Goal: Task Accomplishment & Management: Manage account settings

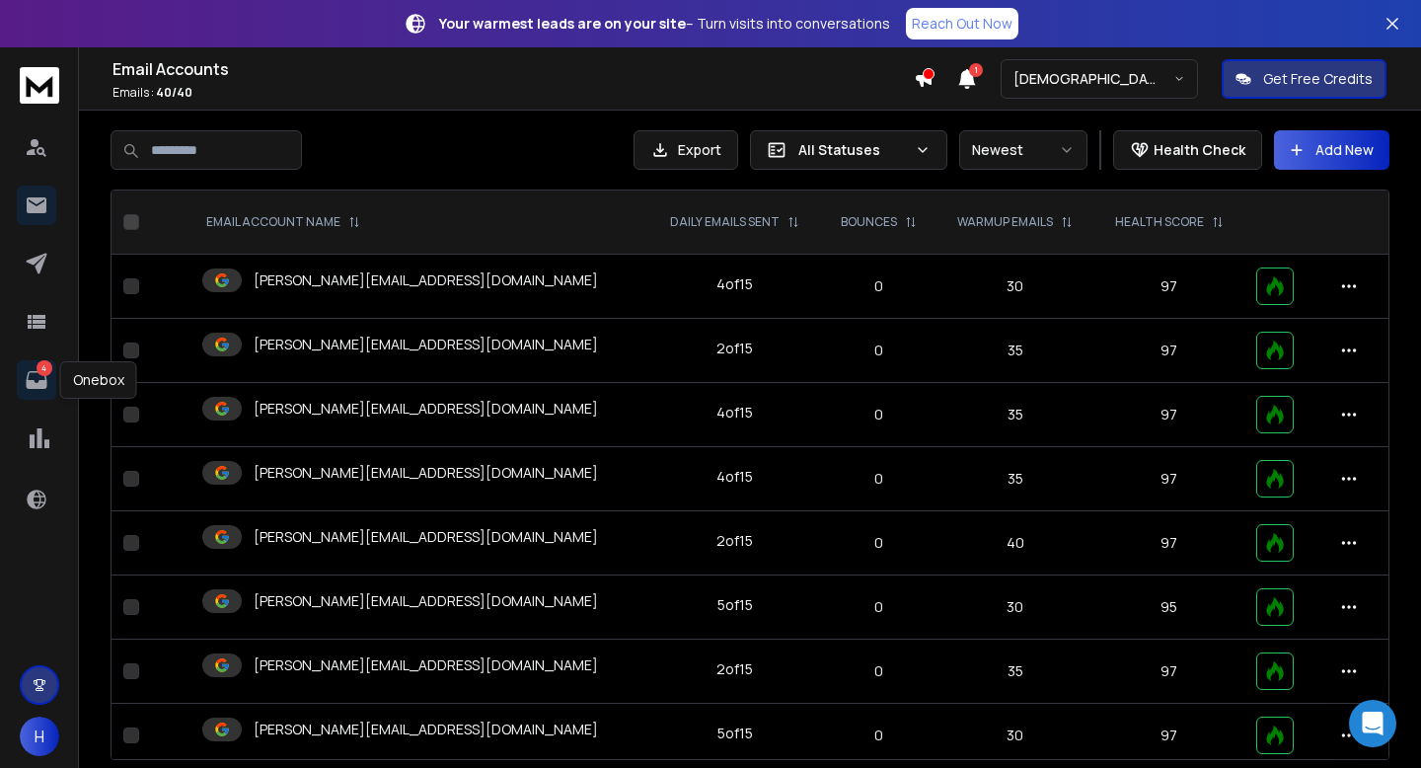
click at [28, 387] on icon at bounding box center [36, 380] width 21 height 18
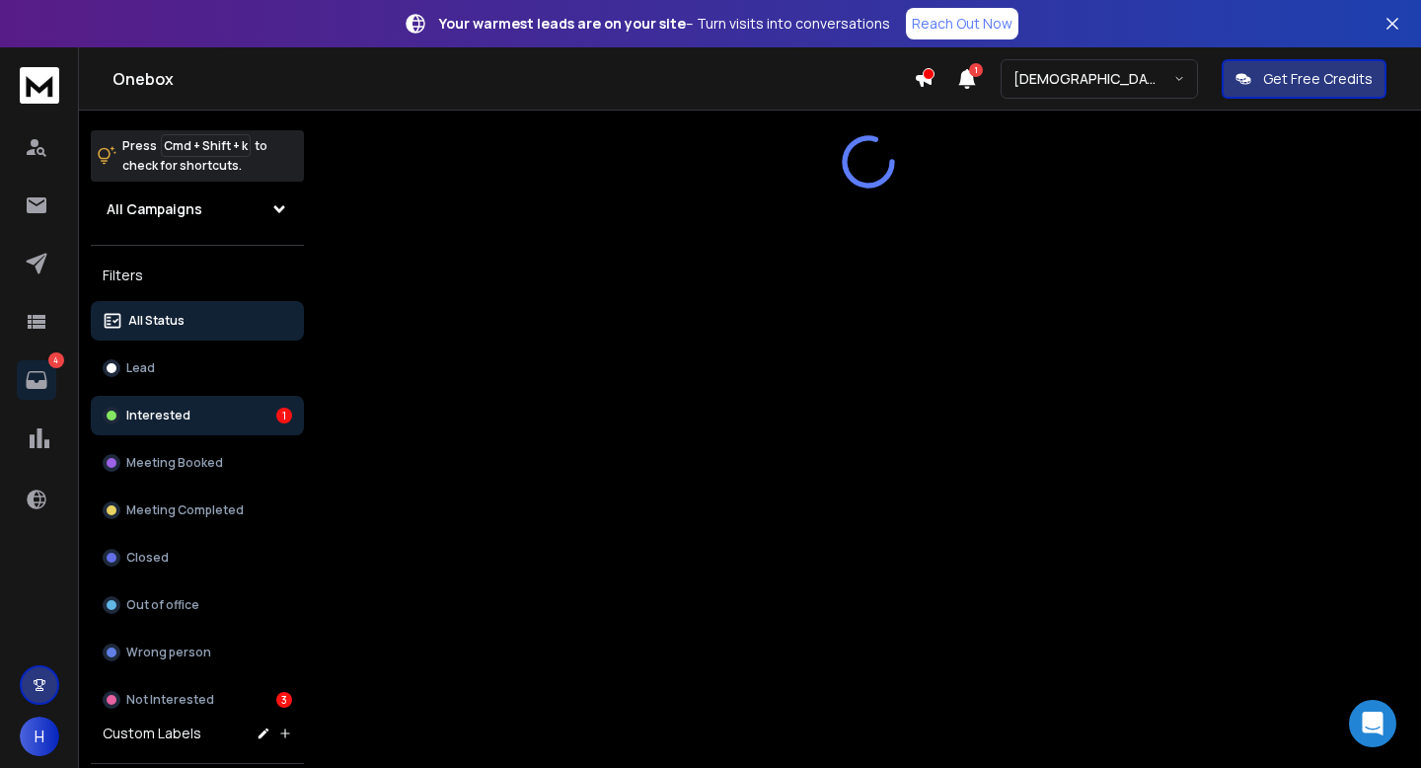
click at [203, 417] on button "Interested 1" at bounding box center [197, 415] width 213 height 39
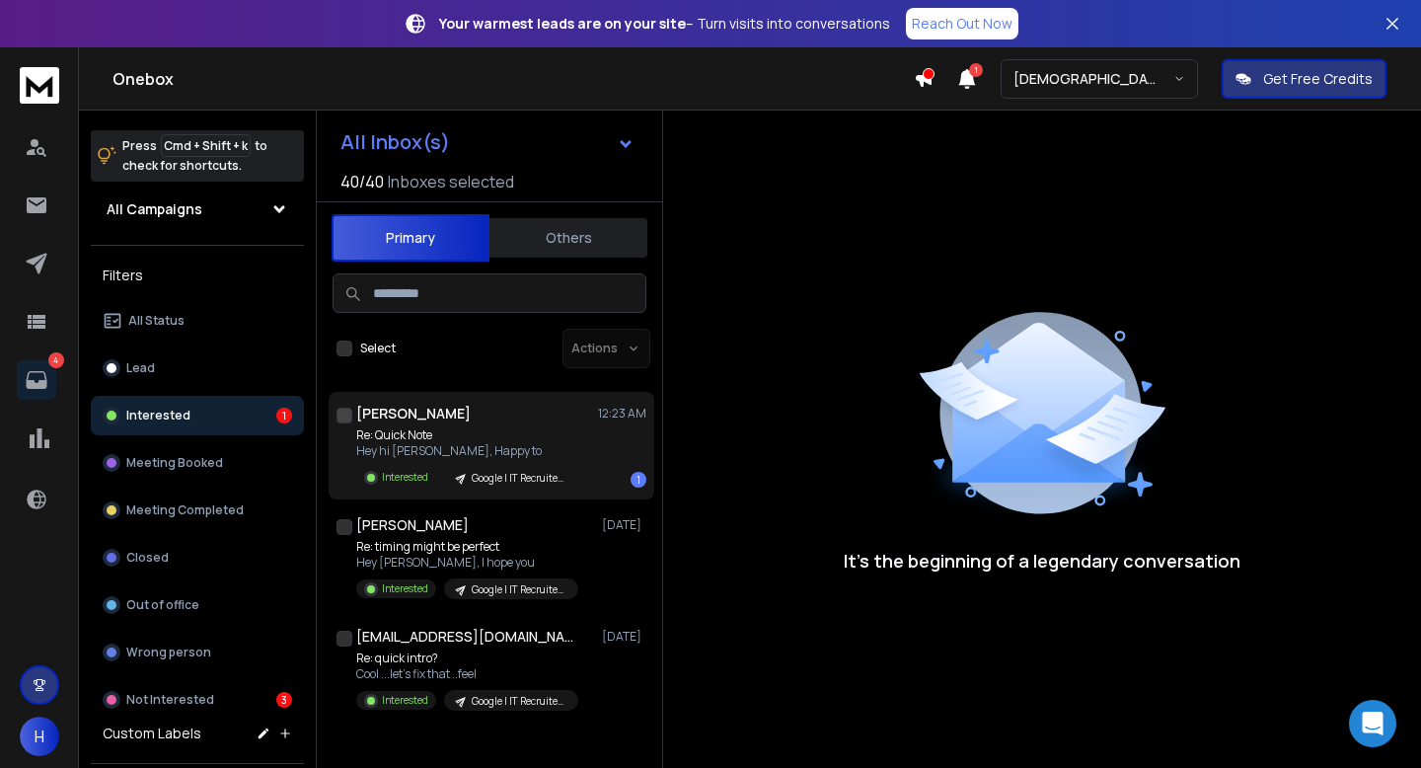
click at [470, 434] on p "Re: Quick Note" at bounding box center [467, 435] width 222 height 16
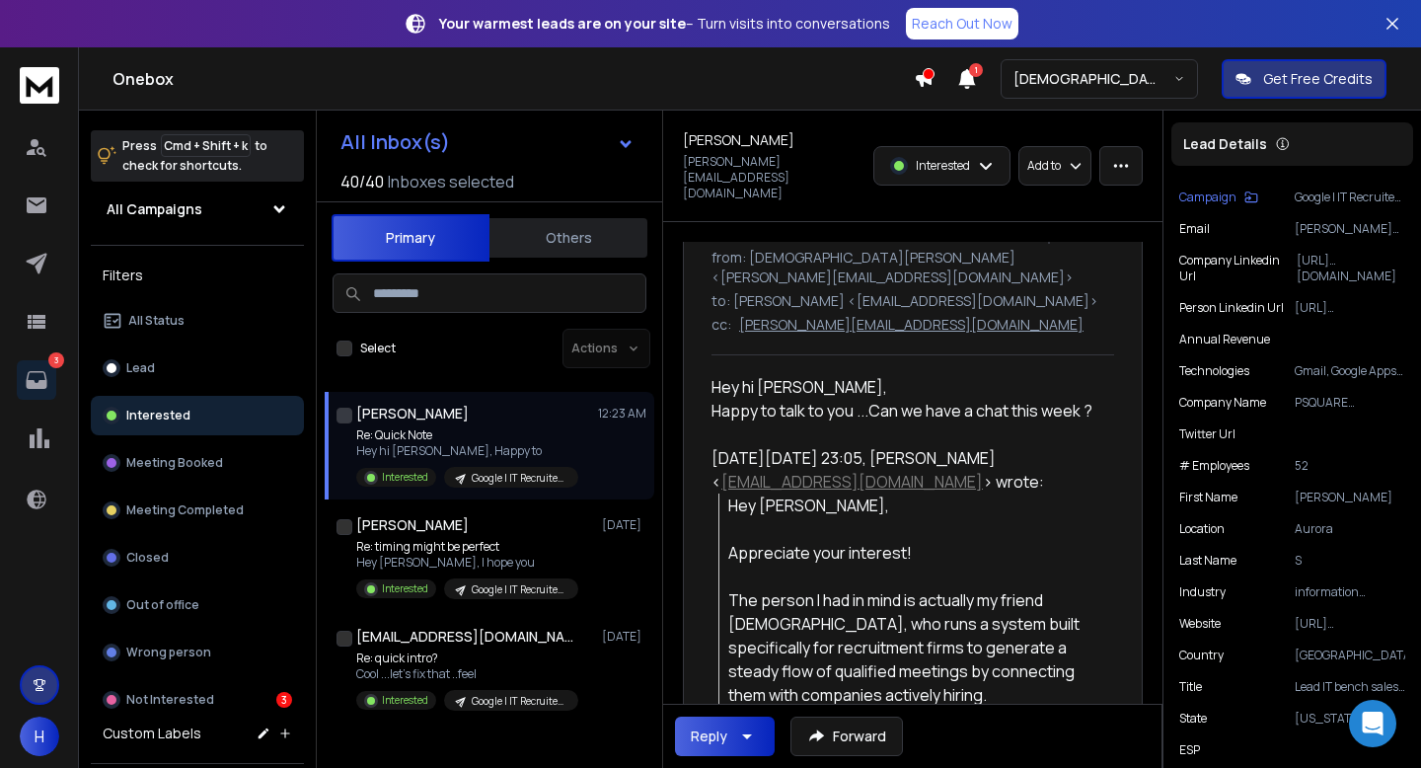
scroll to position [126, 0]
click at [497, 437] on p "Re: Quick Note" at bounding box center [467, 435] width 222 height 16
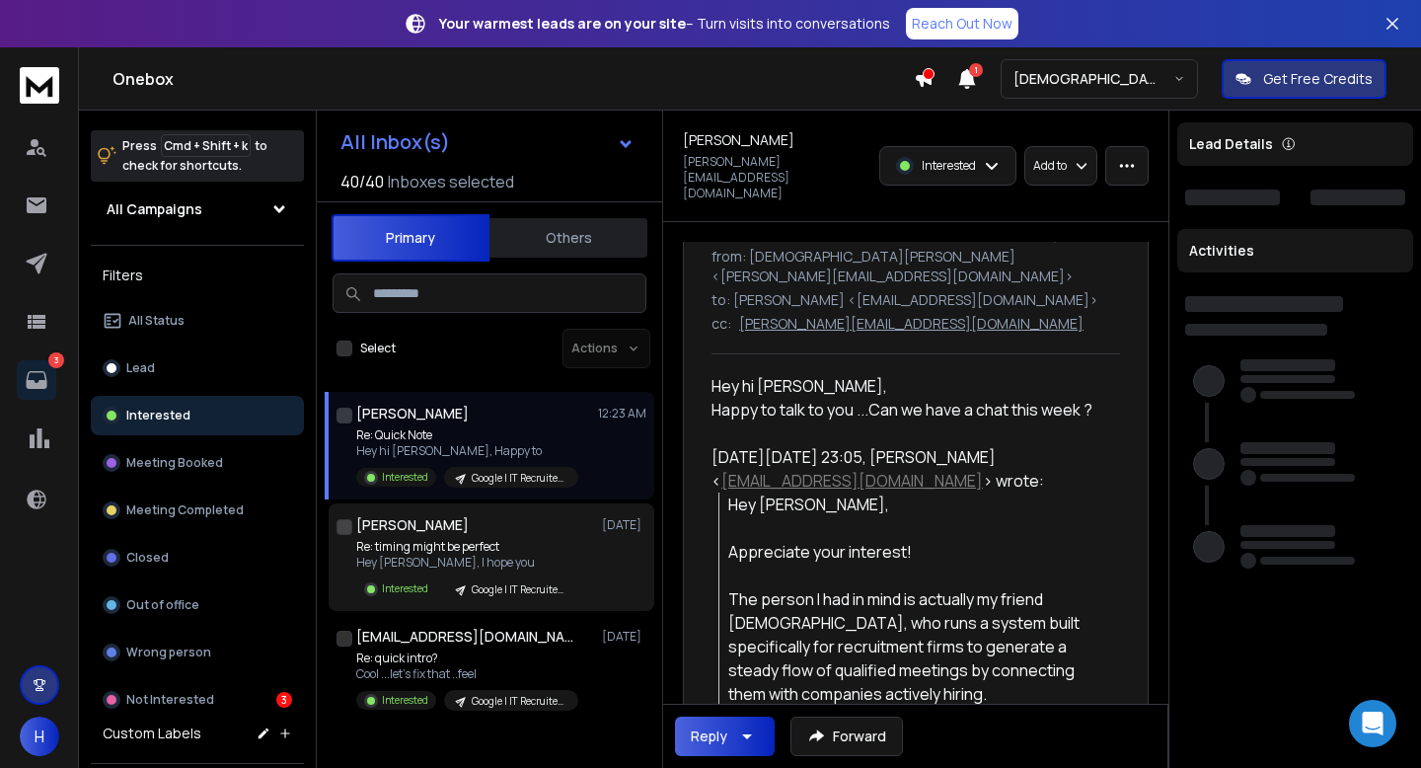
click at [492, 543] on p "Re: timing might be perfect" at bounding box center [467, 547] width 222 height 16
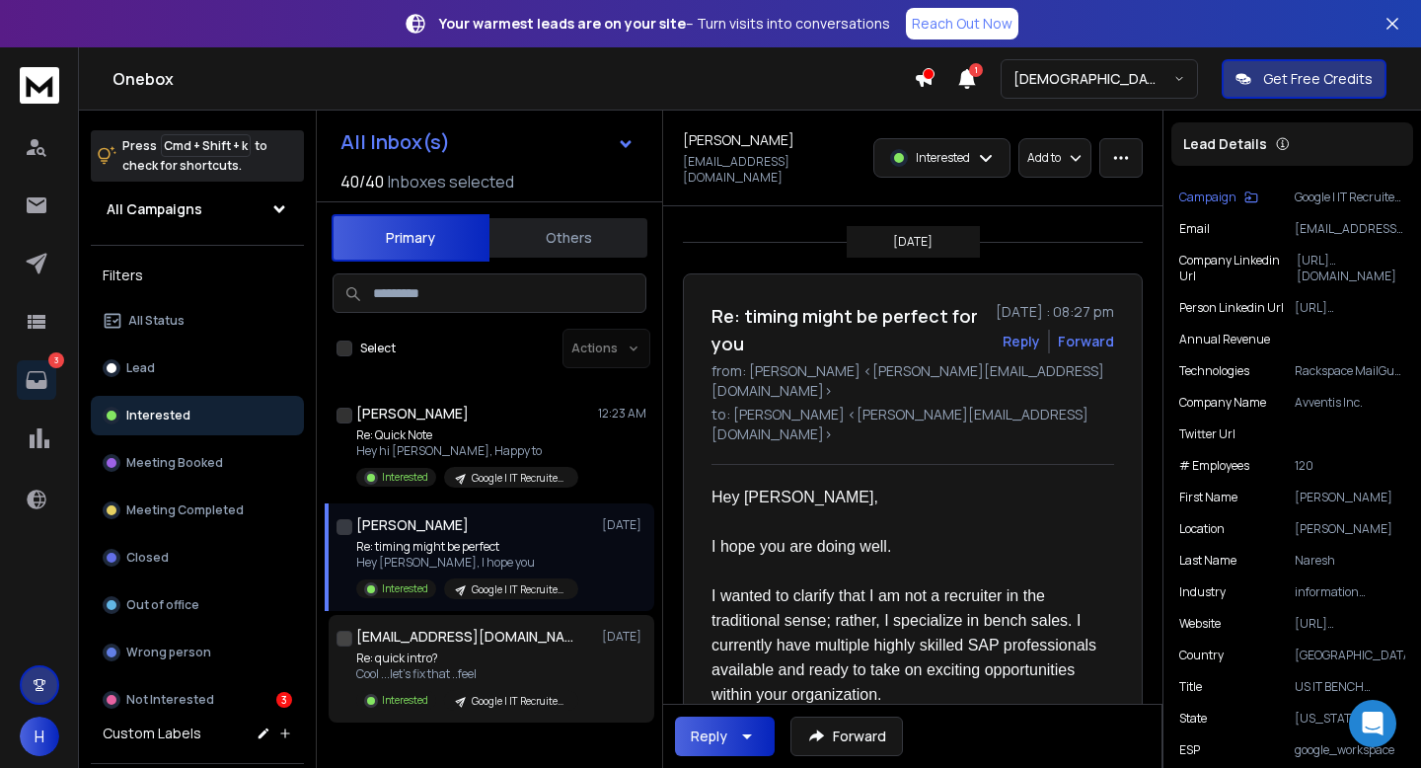
click at [446, 629] on h1 "[EMAIL_ADDRESS][DOMAIN_NAME]" at bounding box center [464, 637] width 217 height 20
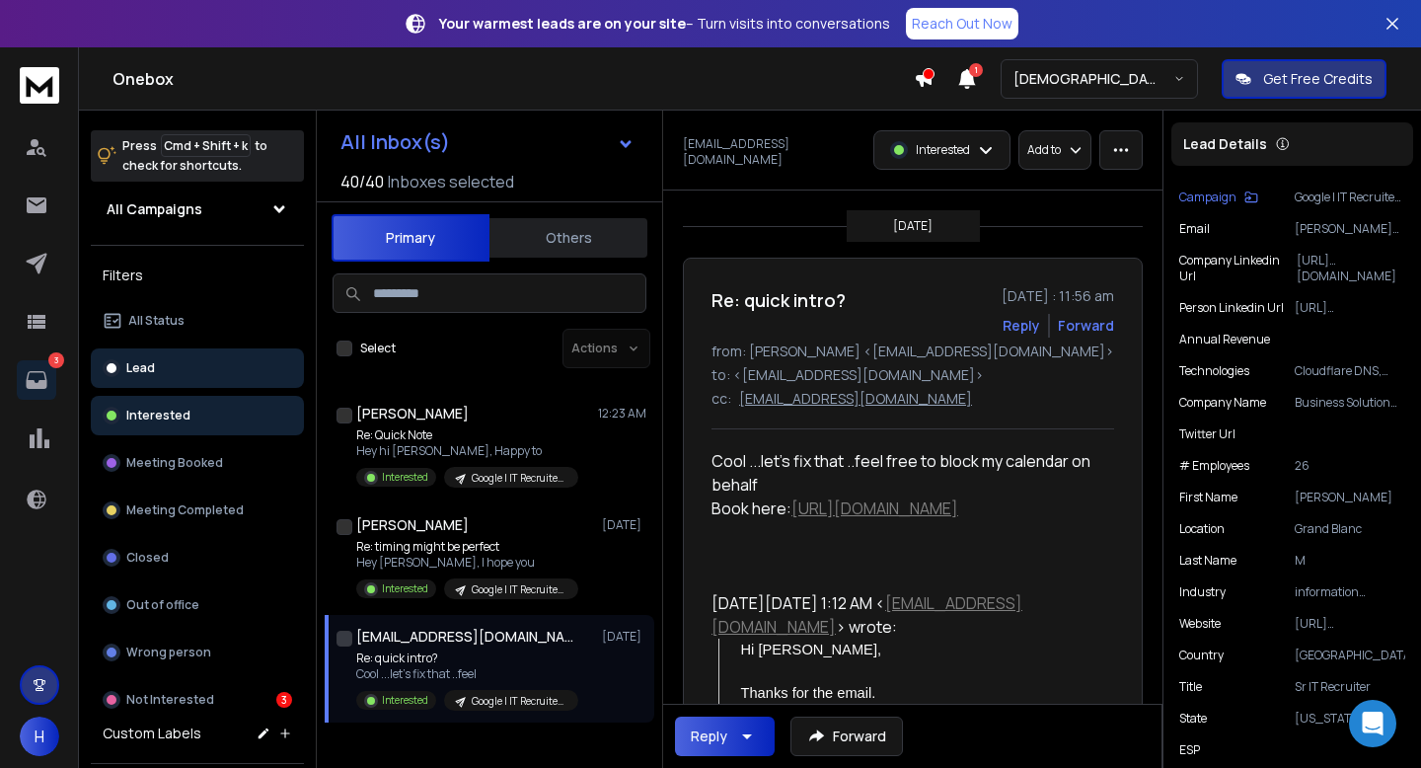
click at [197, 362] on button "Lead" at bounding box center [197, 367] width 213 height 39
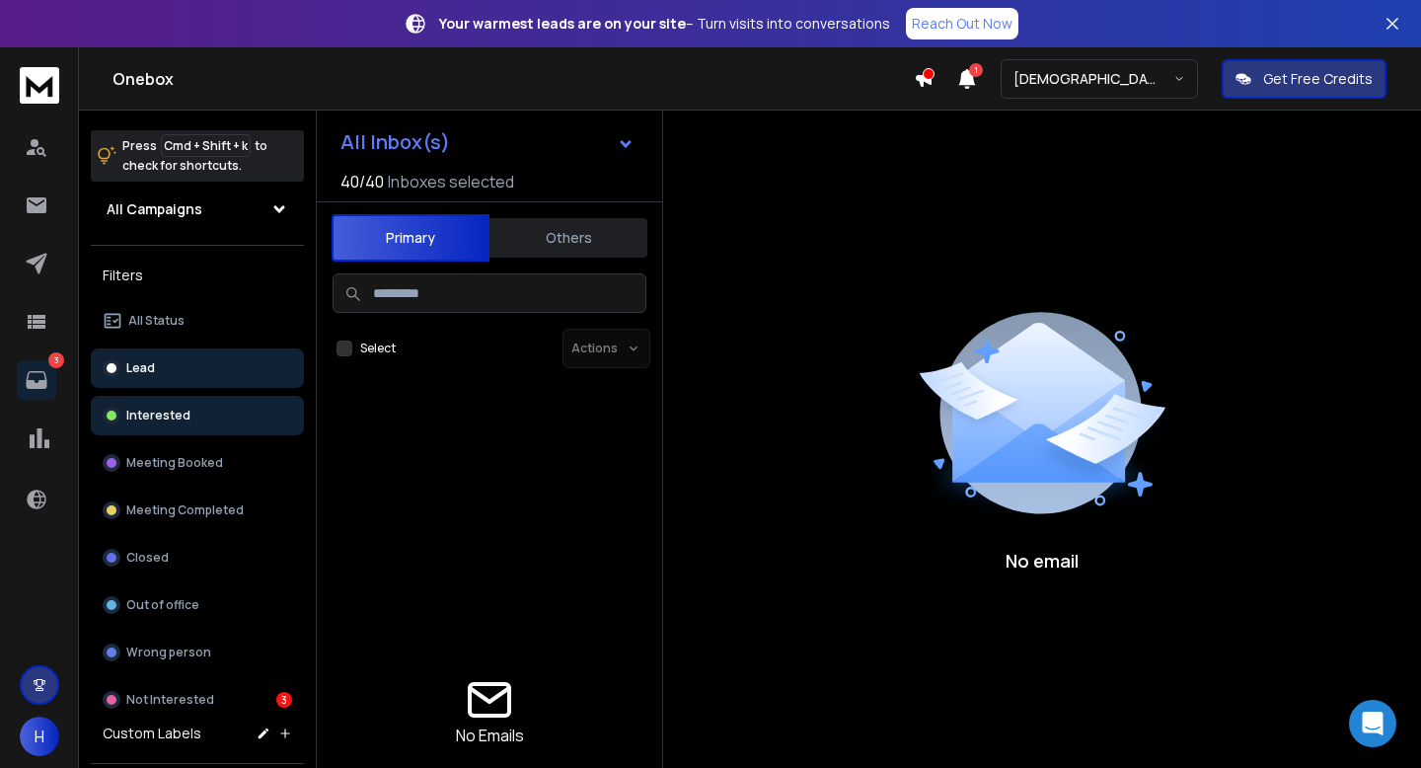
click at [207, 416] on button "Interested" at bounding box center [197, 415] width 213 height 39
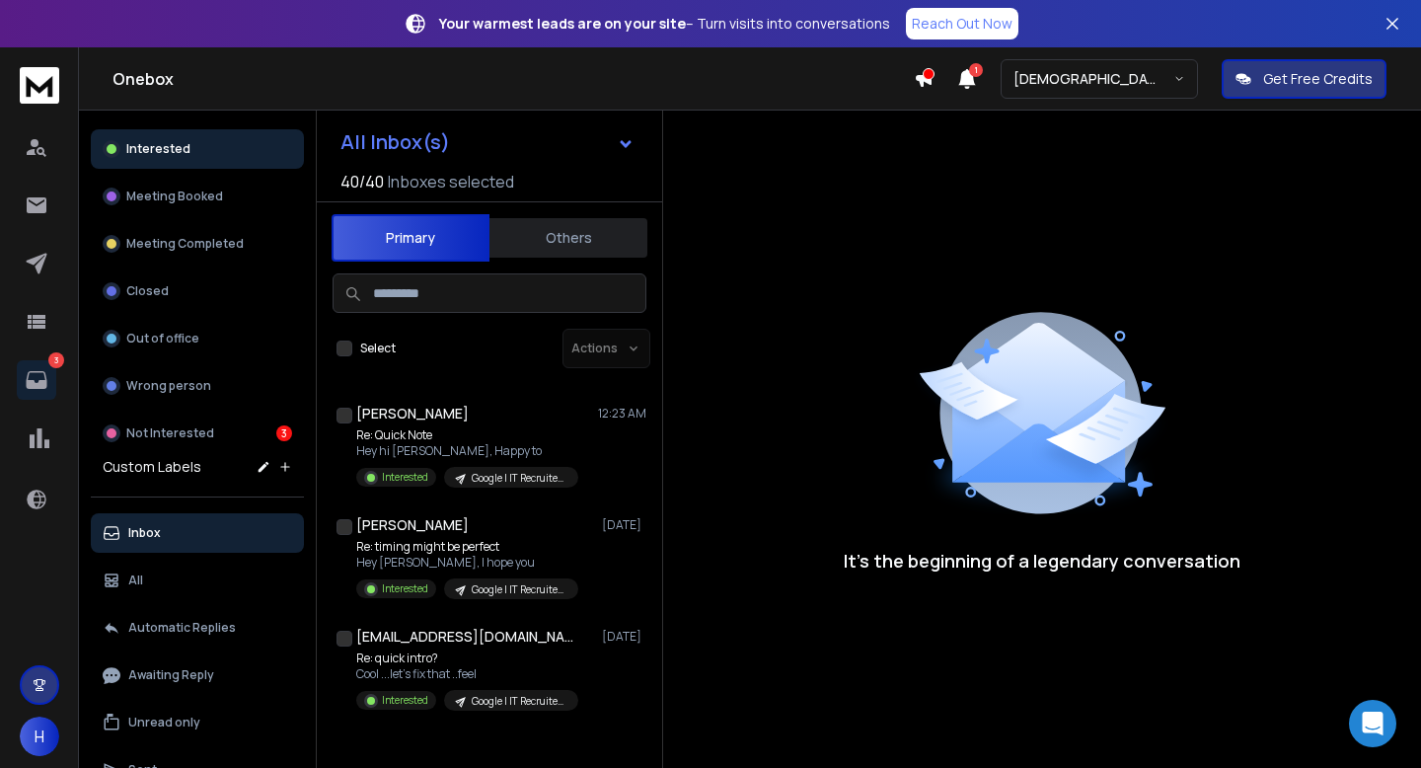
scroll to position [0, 0]
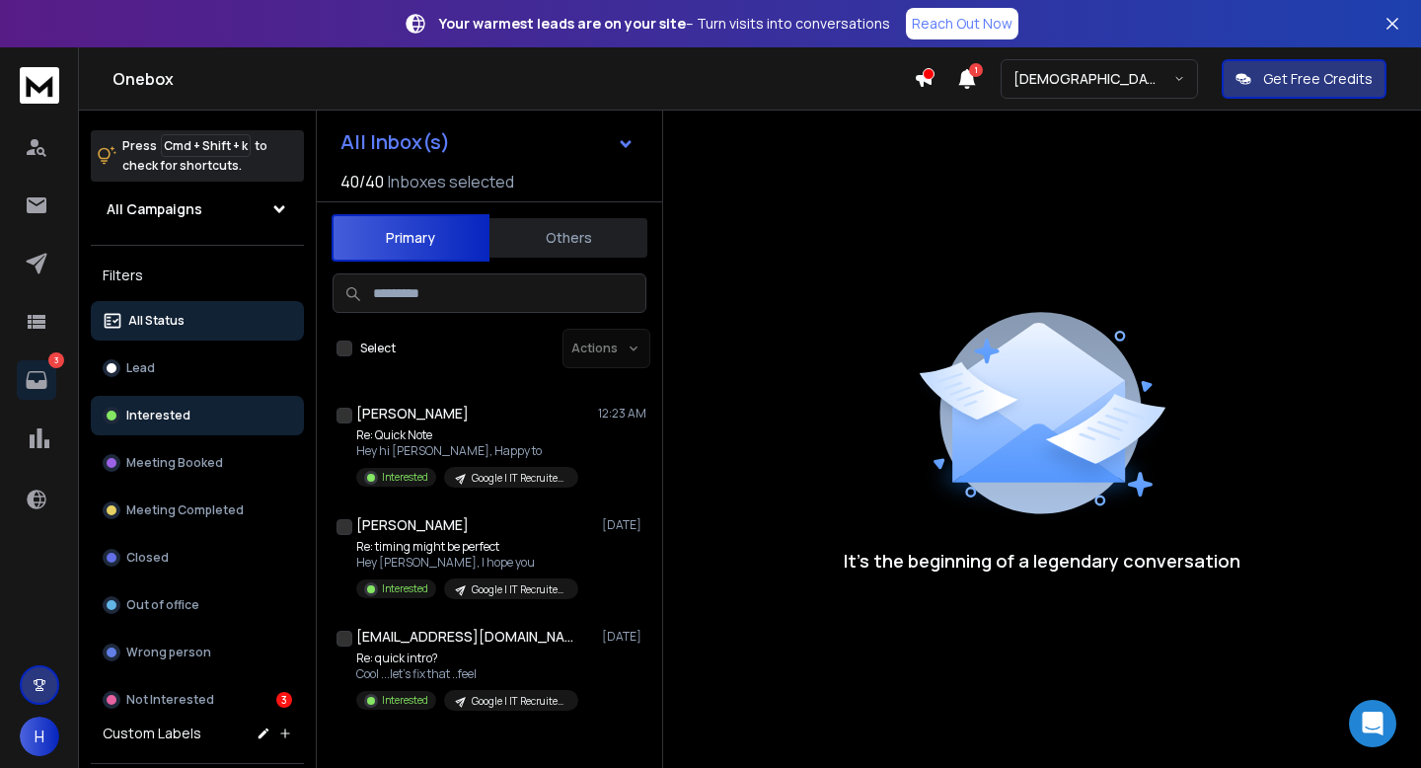
click at [158, 330] on div "All Status" at bounding box center [144, 321] width 82 height 20
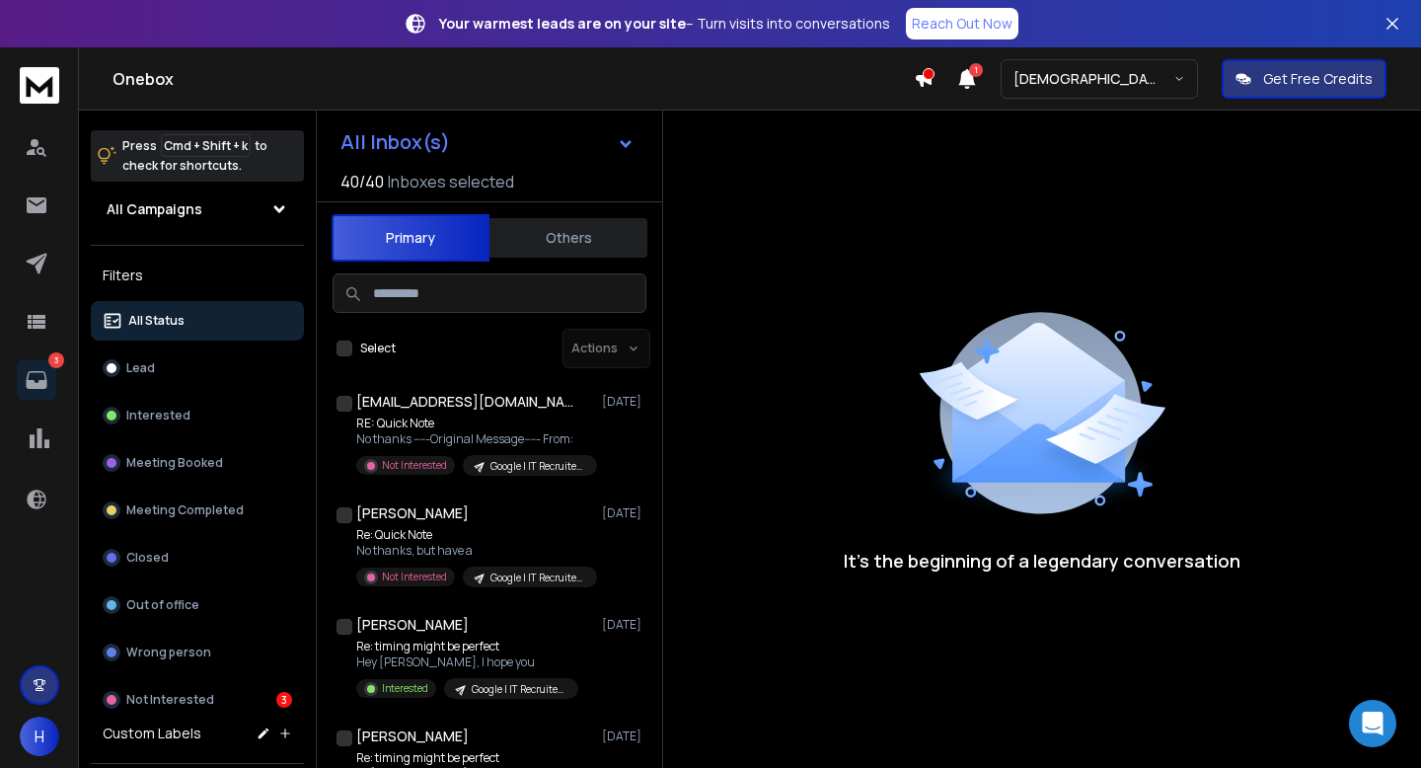
scroll to position [1018, 0]
